Goal: Task Accomplishment & Management: Use online tool/utility

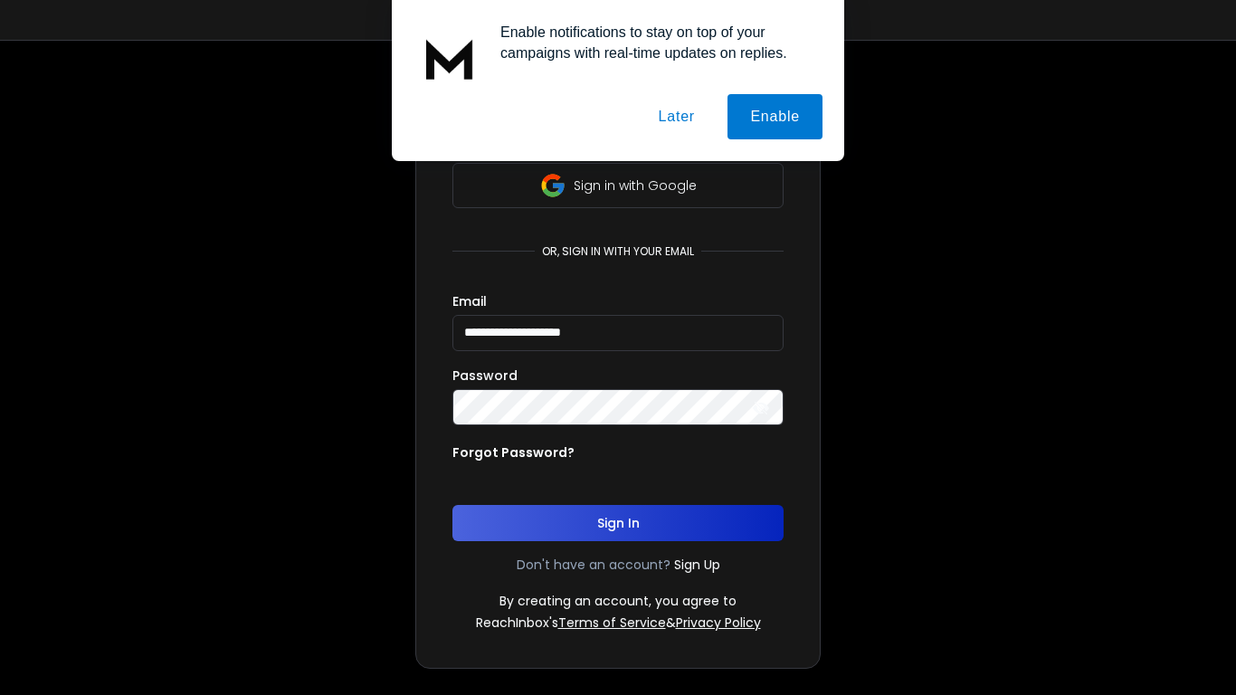
type input "**********"
click at [618, 522] on button "Sign In" at bounding box center [617, 523] width 331 height 36
